Goal: Task Accomplishment & Management: Manage account settings

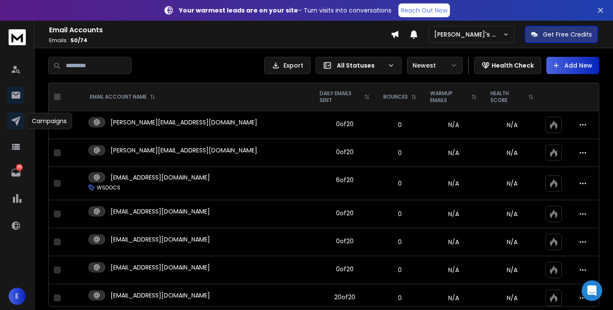
click at [22, 119] on link at bounding box center [15, 120] width 17 height 17
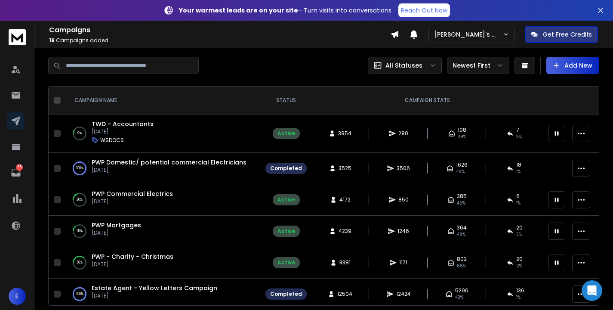
click at [191, 135] on div "9 % TWD - Accountants [DATE] WSDOCS" at bounding box center [162, 134] width 179 height 28
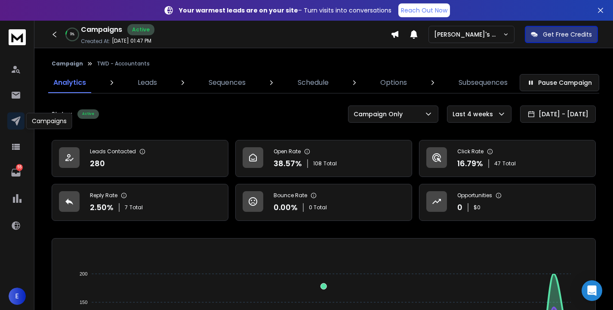
click at [18, 118] on icon at bounding box center [15, 120] width 9 height 9
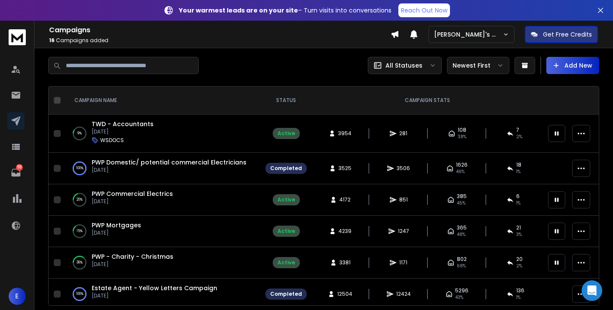
click at [163, 139] on div "9 % TWD - Accountants [DATE] WSDOCS" at bounding box center [162, 134] width 179 height 28
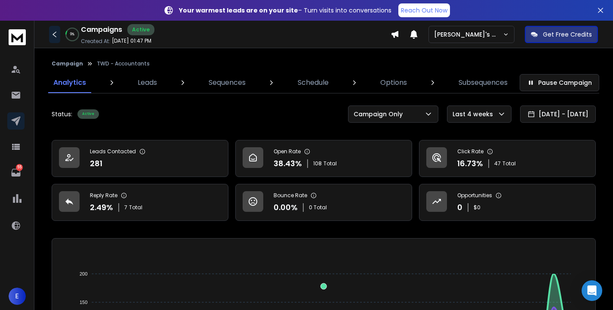
click at [55, 42] on button at bounding box center [54, 34] width 11 height 17
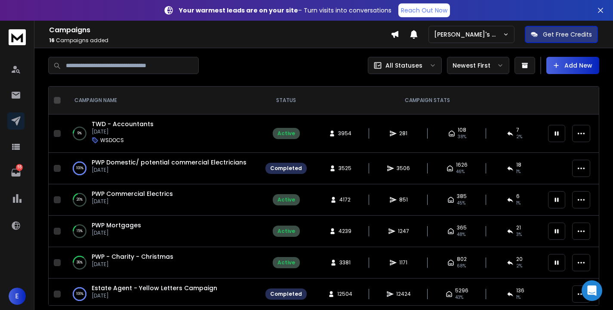
click at [181, 163] on span "PWP Domestic/ potential commercial Electricians" at bounding box center [169, 162] width 155 height 9
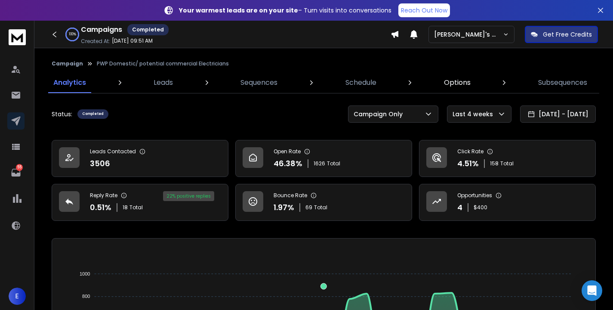
click at [449, 82] on p "Options" at bounding box center [457, 82] width 27 height 10
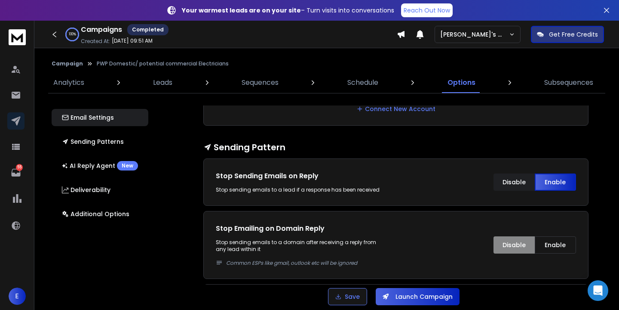
scroll to position [250, 0]
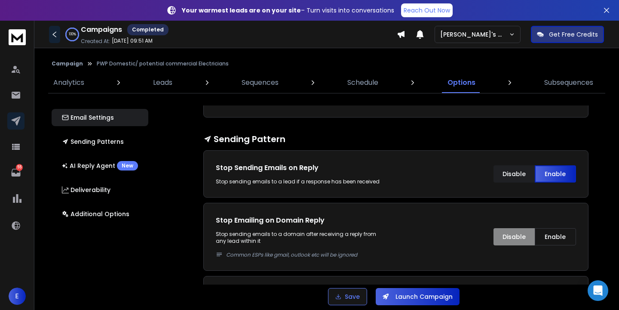
click at [52, 37] on icon at bounding box center [55, 35] width 8 height 8
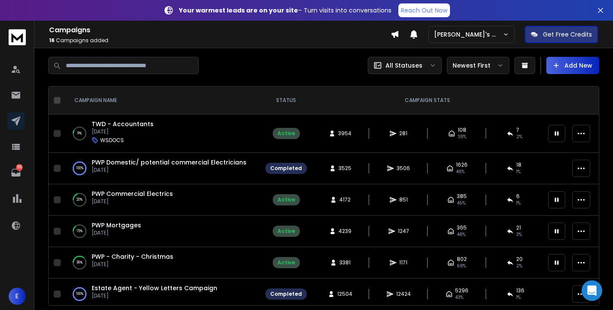
click at [150, 135] on div "TWD - Accountants [DATE] WSDOCS" at bounding box center [123, 134] width 62 height 28
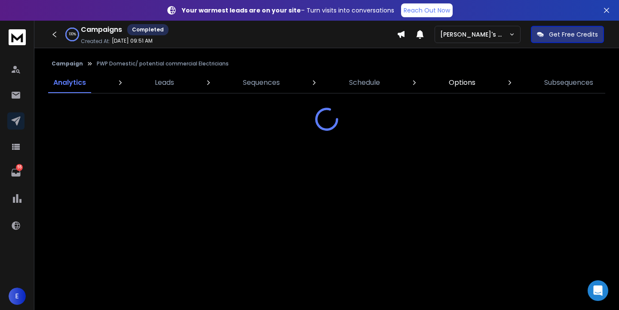
click at [449, 84] on p "Options" at bounding box center [462, 82] width 27 height 10
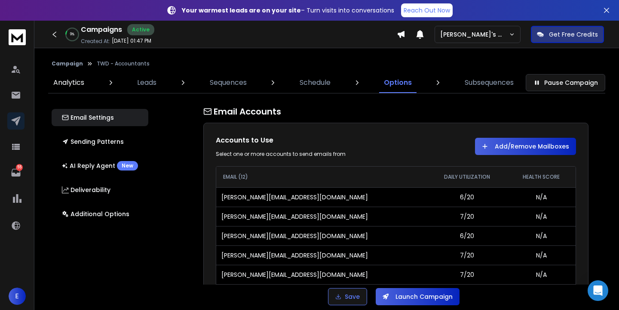
click at [73, 83] on p "Analytics" at bounding box center [68, 82] width 31 height 10
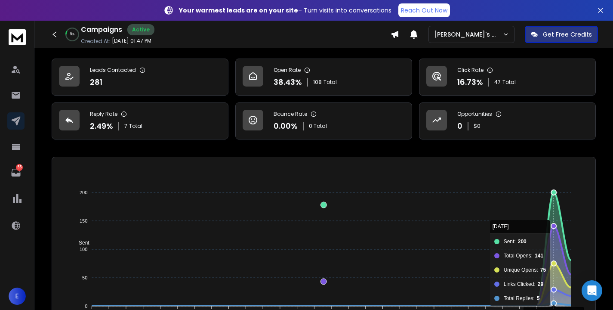
scroll to position [90, 0]
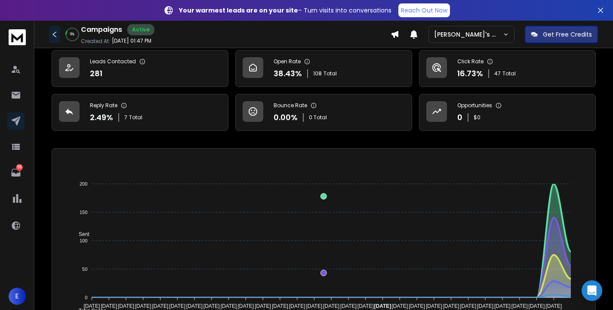
click at [54, 33] on icon at bounding box center [53, 34] width 3 height 6
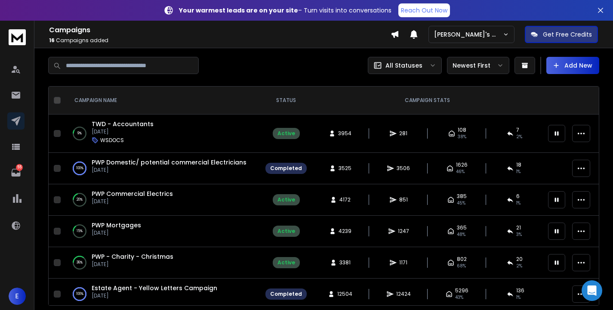
click at [163, 199] on p "[DATE]" at bounding box center [132, 201] width 81 height 7
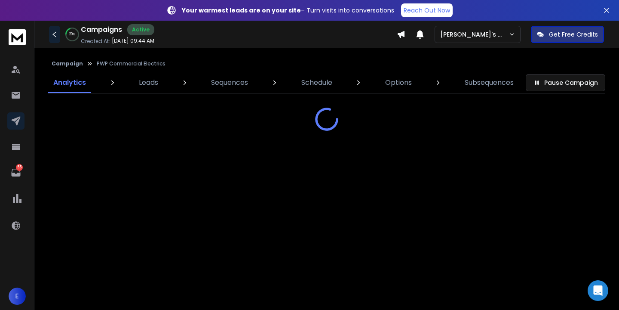
click at [56, 37] on icon at bounding box center [55, 35] width 8 height 8
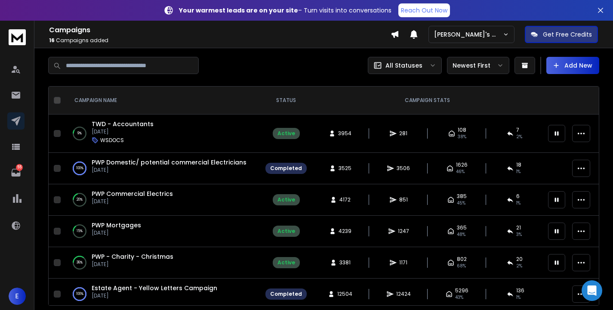
click at [143, 199] on p "[DATE]" at bounding box center [132, 201] width 81 height 7
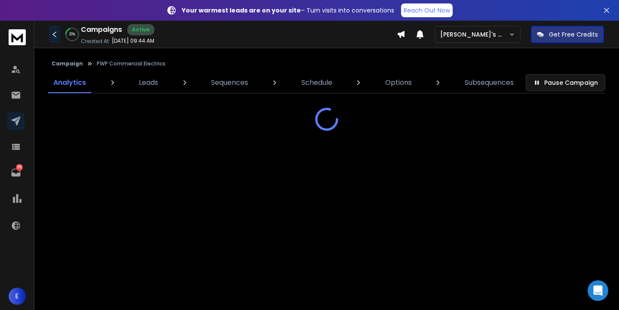
click at [50, 37] on button at bounding box center [54, 34] width 11 height 17
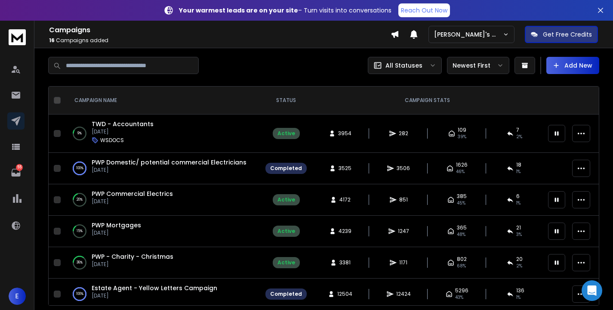
click at [166, 165] on span "PWP Domestic/ potential commercial Electricians" at bounding box center [169, 162] width 155 height 9
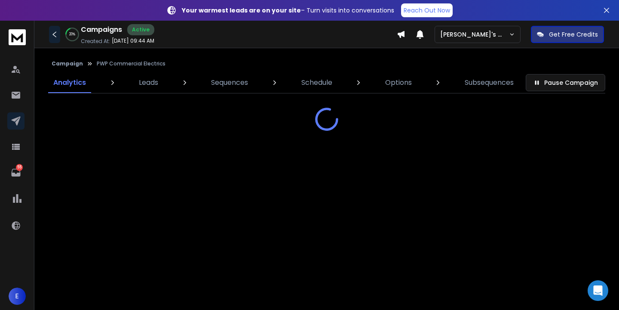
click at [51, 37] on icon at bounding box center [55, 35] width 8 height 8
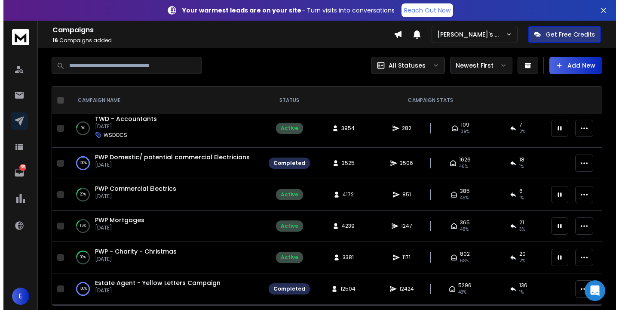
scroll to position [1, 0]
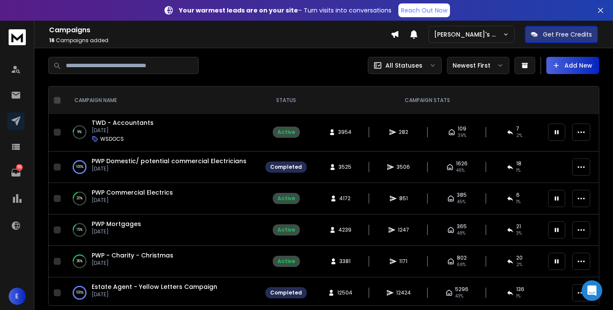
click at [203, 192] on div "20 % PWP Commercial Electrics [DATE]" at bounding box center [162, 198] width 179 height 21
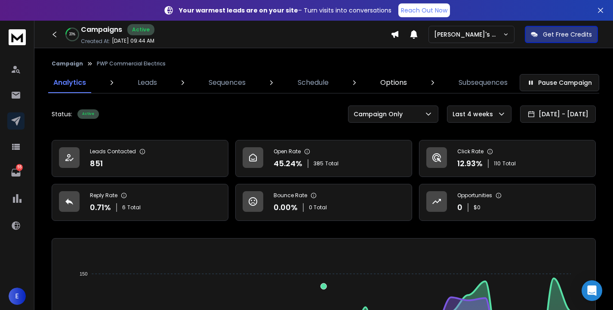
click at [402, 89] on link "Options" at bounding box center [393, 82] width 37 height 21
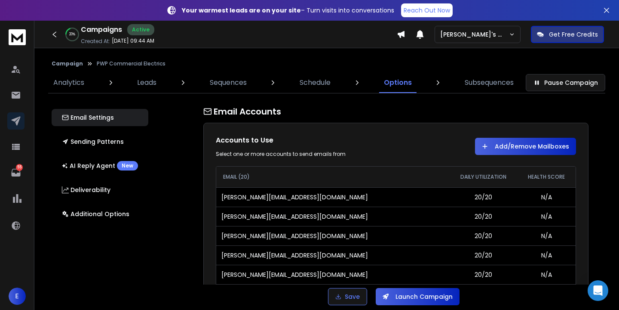
click at [518, 144] on button "Add/Remove Mailboxes" at bounding box center [525, 146] width 101 height 17
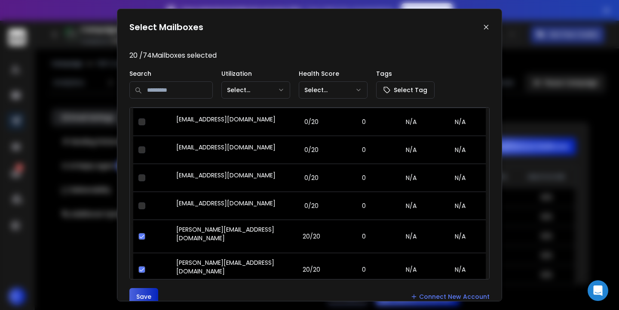
scroll to position [1396, 0]
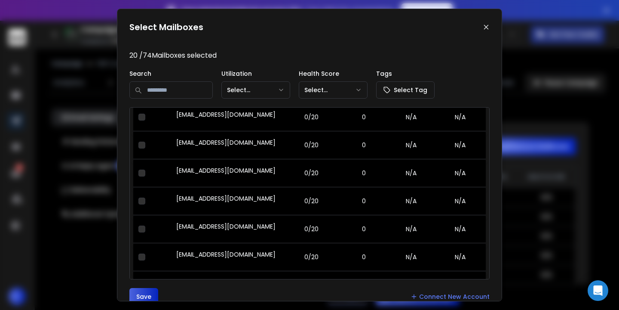
click at [244, 87] on button "Select..." at bounding box center [255, 89] width 69 height 17
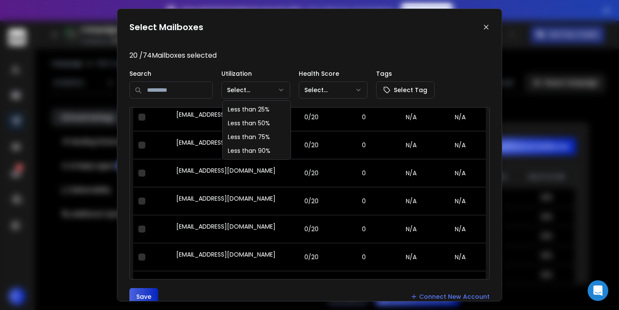
click at [242, 89] on button "Select..." at bounding box center [255, 89] width 69 height 17
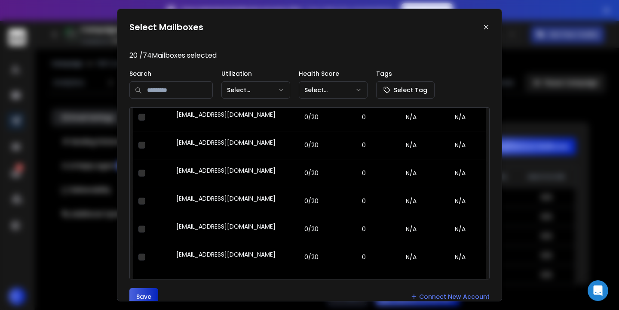
click at [350, 91] on button "Select..." at bounding box center [333, 89] width 69 height 17
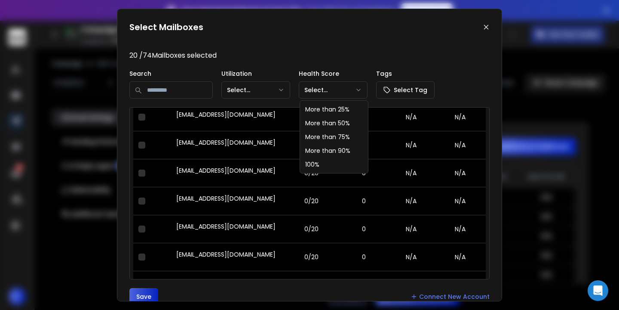
click at [350, 91] on button "Select..." at bounding box center [333, 89] width 69 height 17
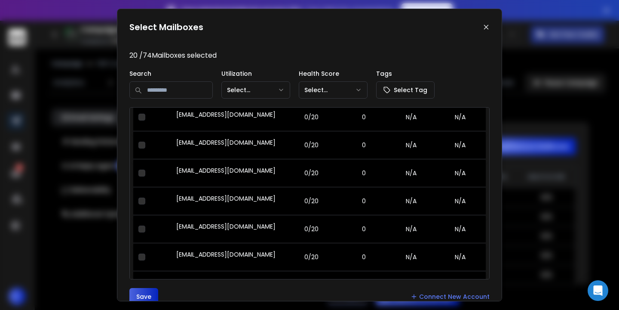
click at [266, 96] on button "Select..." at bounding box center [255, 89] width 69 height 17
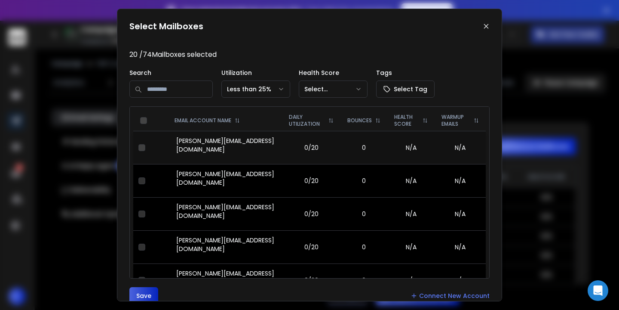
scroll to position [0, 0]
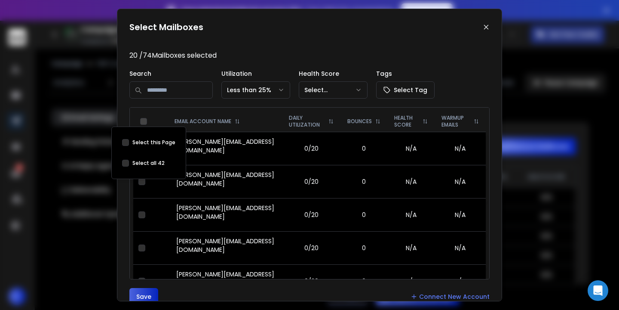
click at [142, 122] on button "Select this Page" at bounding box center [143, 121] width 7 height 7
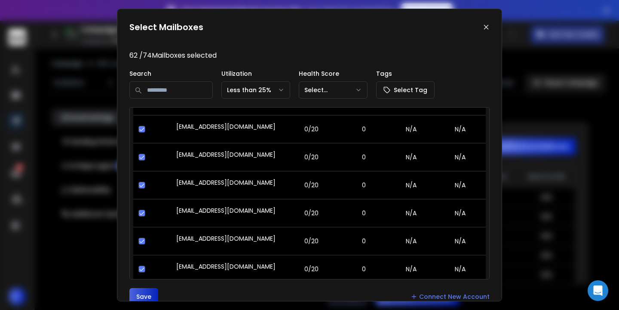
scroll to position [1030, 0]
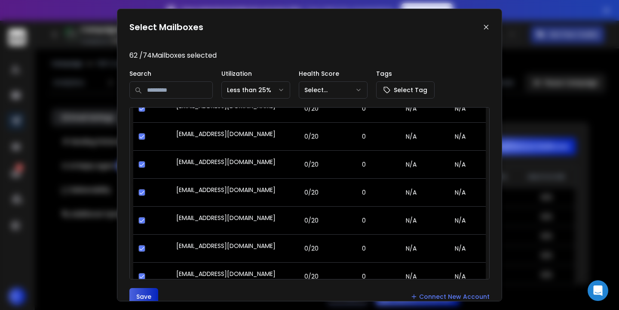
click at [152, 293] on button "Save" at bounding box center [143, 296] width 29 height 17
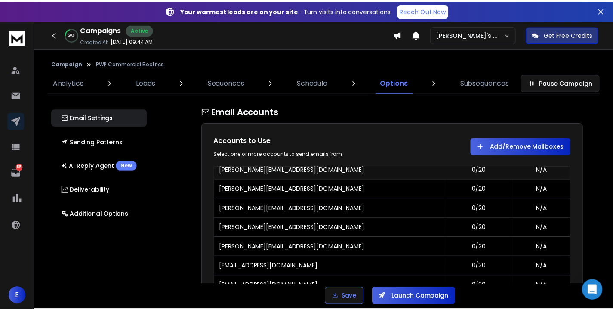
scroll to position [0, 0]
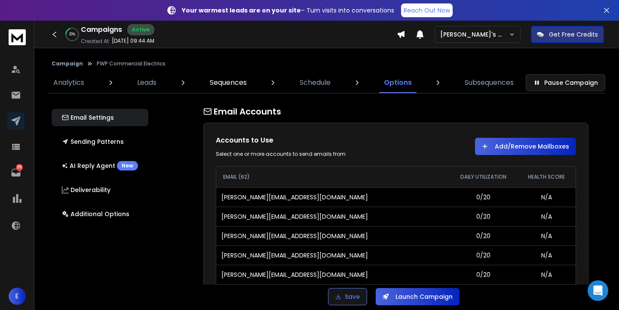
click at [227, 84] on p "Sequences" at bounding box center [228, 82] width 37 height 10
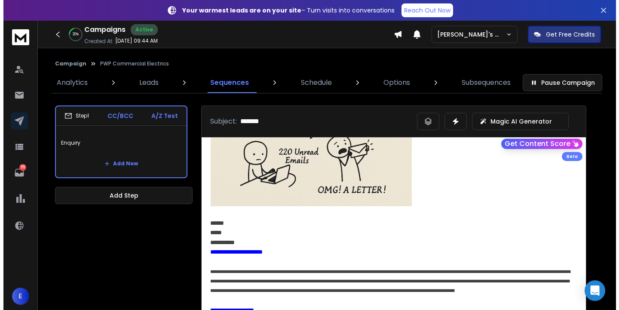
scroll to position [451, 0]
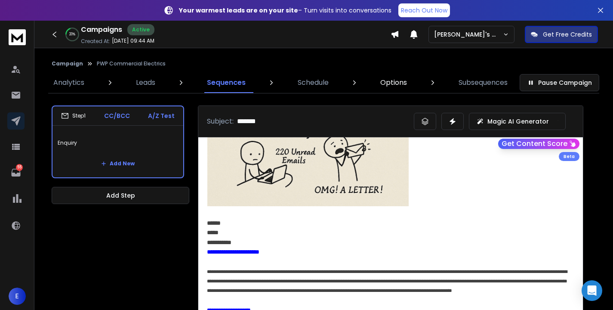
click at [403, 80] on p "Options" at bounding box center [393, 82] width 27 height 10
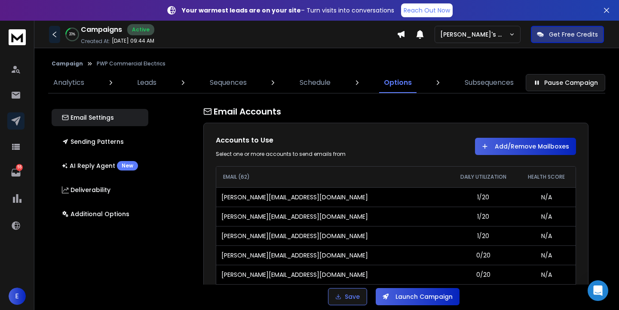
click at [56, 32] on icon at bounding box center [55, 35] width 8 height 8
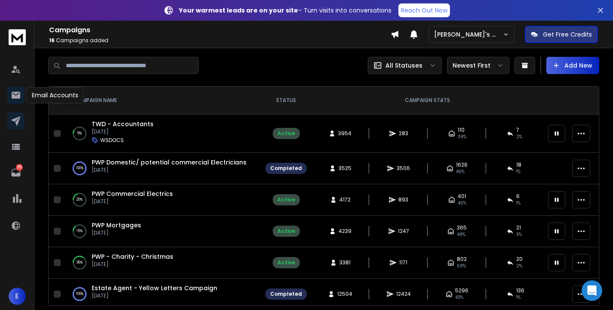
click at [22, 96] on link at bounding box center [15, 94] width 17 height 17
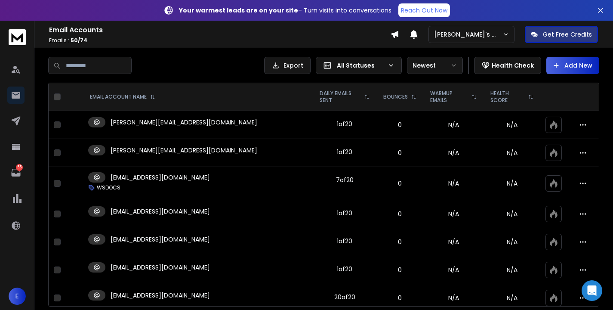
click at [351, 67] on p "All Statuses" at bounding box center [360, 65] width 47 height 9
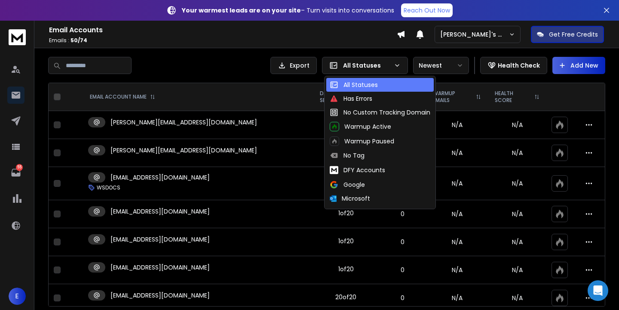
click at [351, 68] on p "All Statuses" at bounding box center [366, 65] width 47 height 9
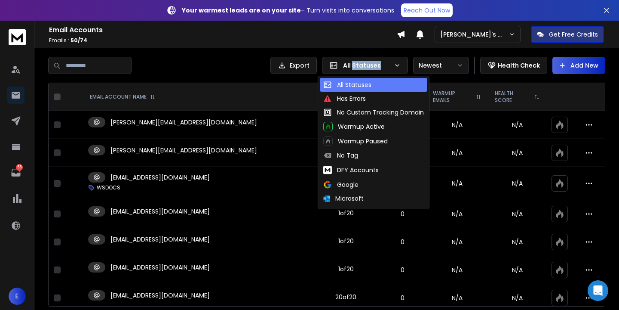
click at [351, 68] on p "All Statuses" at bounding box center [366, 65] width 47 height 9
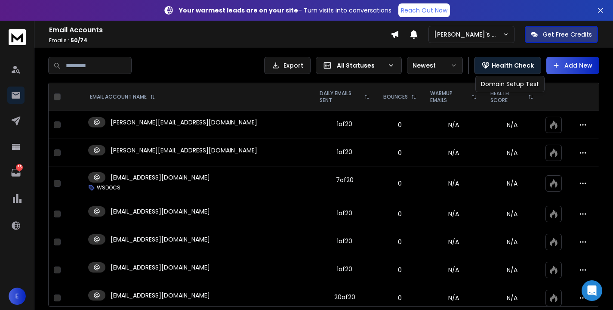
click at [520, 63] on p "Health Check" at bounding box center [512, 65] width 42 height 9
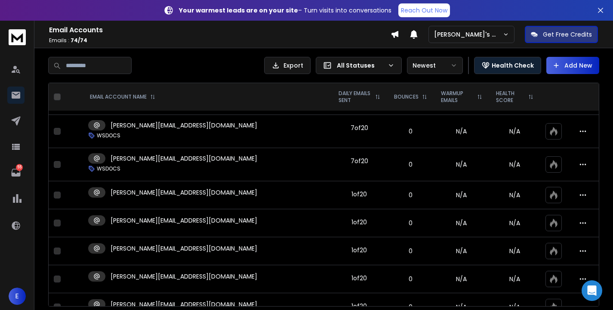
scroll to position [1959, 0]
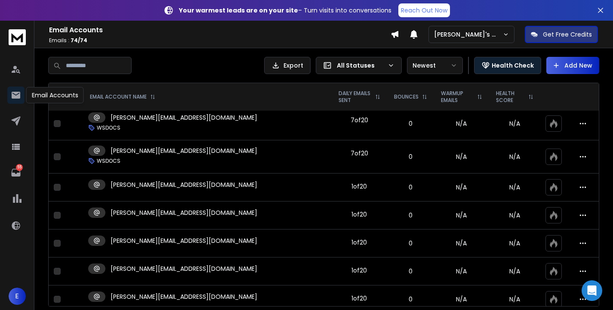
click at [20, 102] on link at bounding box center [15, 94] width 17 height 17
